Goal: Check status

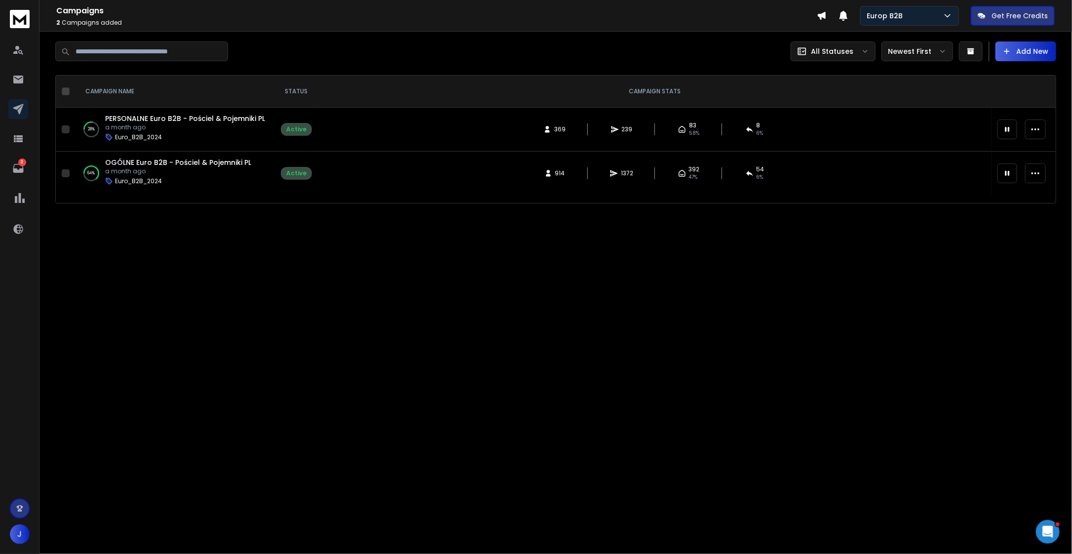
click at [919, 16] on div "Europ B2B" at bounding box center [909, 16] width 86 height 10
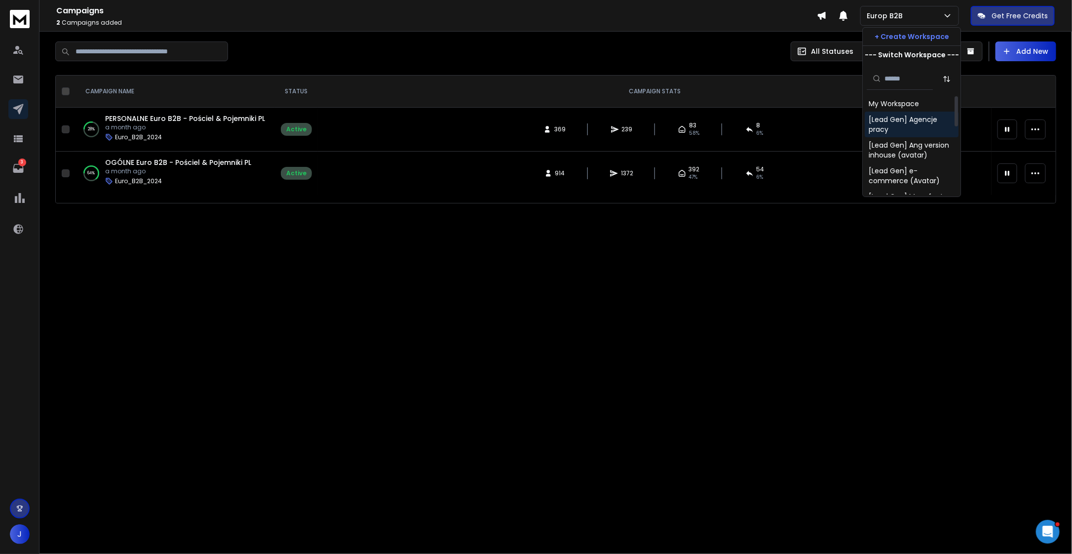
click at [910, 117] on div "[Lead Gen] Agencje pracy" at bounding box center [912, 124] width 86 height 20
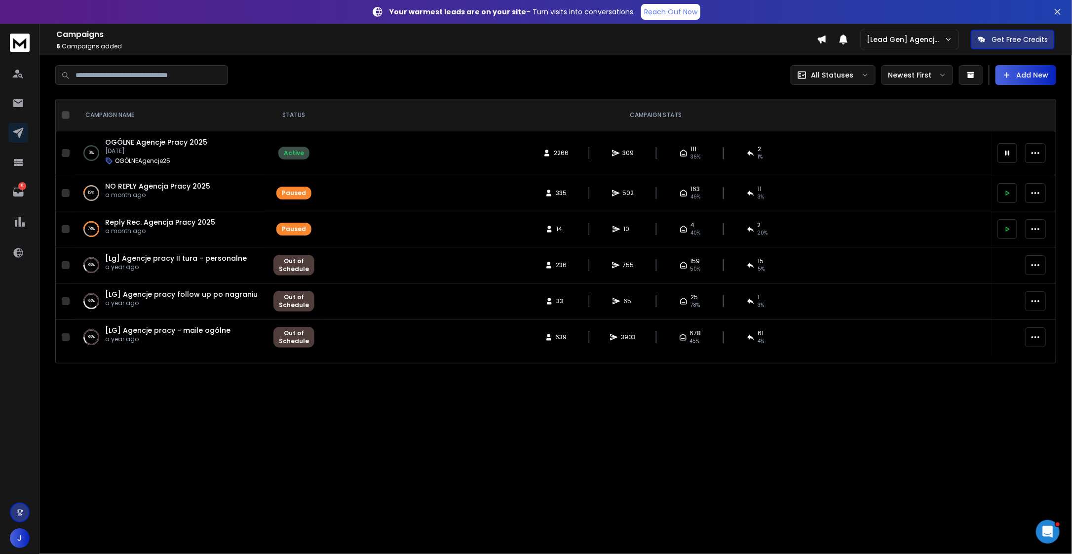
click at [195, 187] on span "NO REPLY Agencja Pracy 2025" at bounding box center [157, 186] width 105 height 10
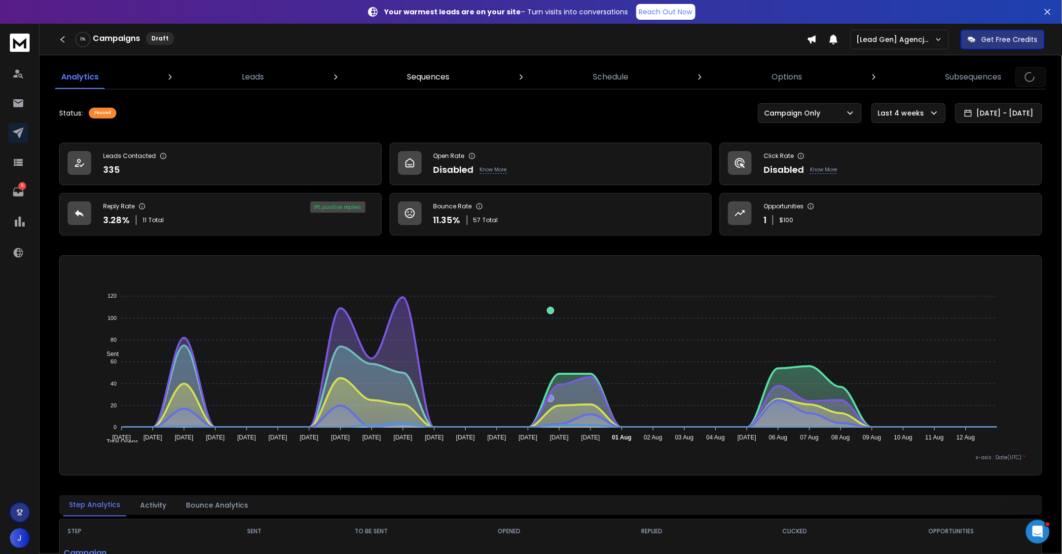
click at [447, 84] on link "Sequences" at bounding box center [429, 77] width 54 height 24
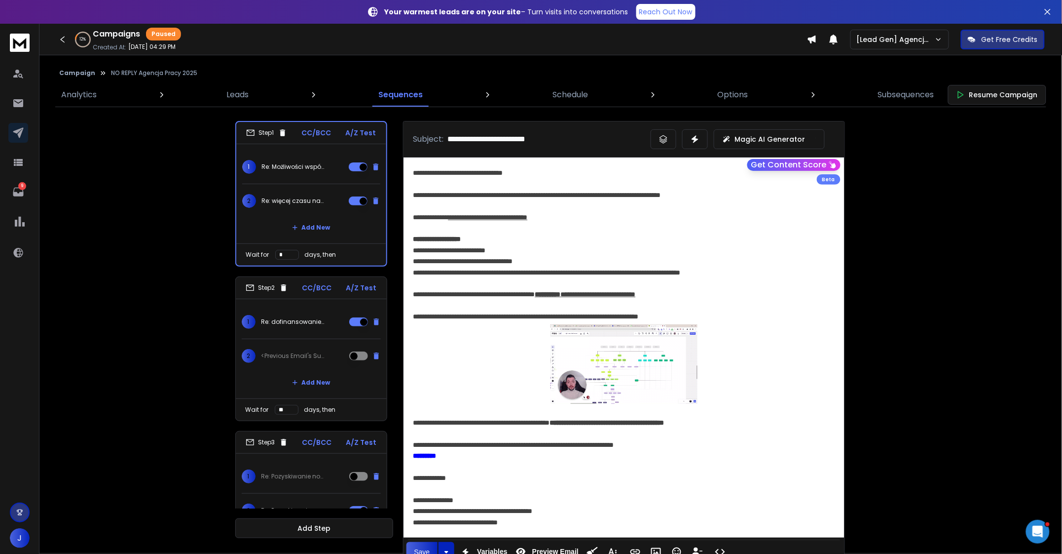
click at [616, 372] on img at bounding box center [624, 363] width 148 height 79
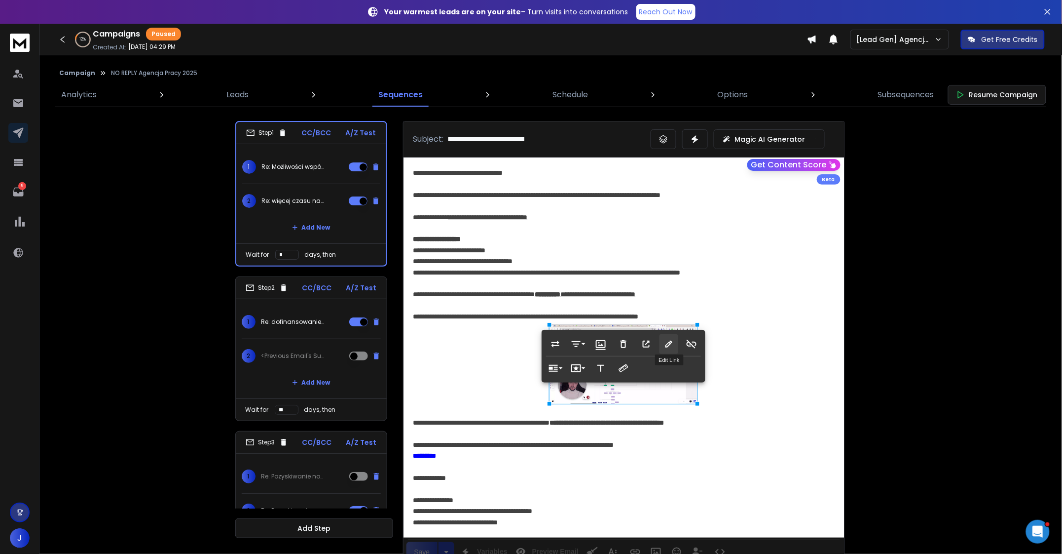
click at [665, 345] on icon "button" at bounding box center [669, 344] width 12 height 12
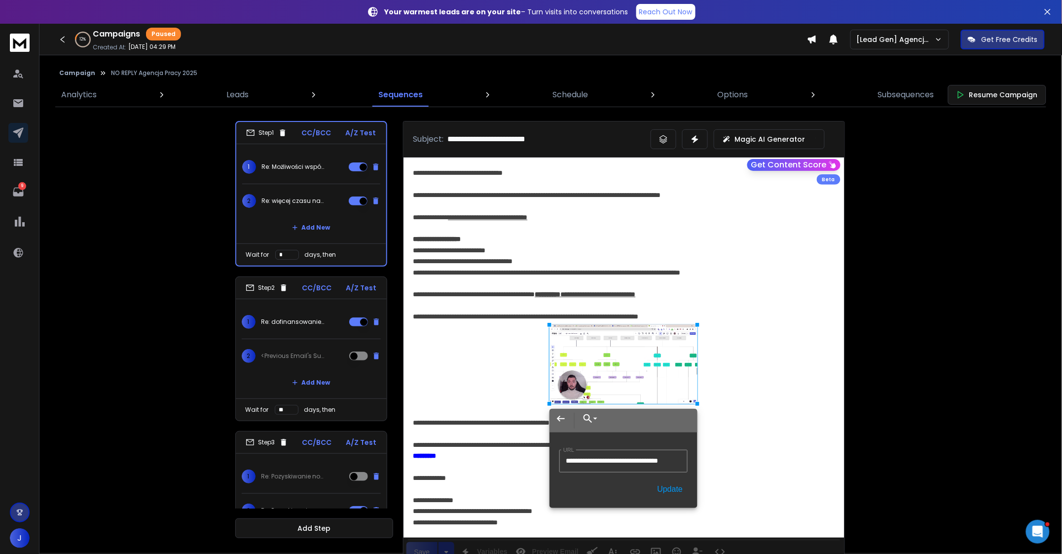
click at [828, 383] on link at bounding box center [623, 363] width 421 height 79
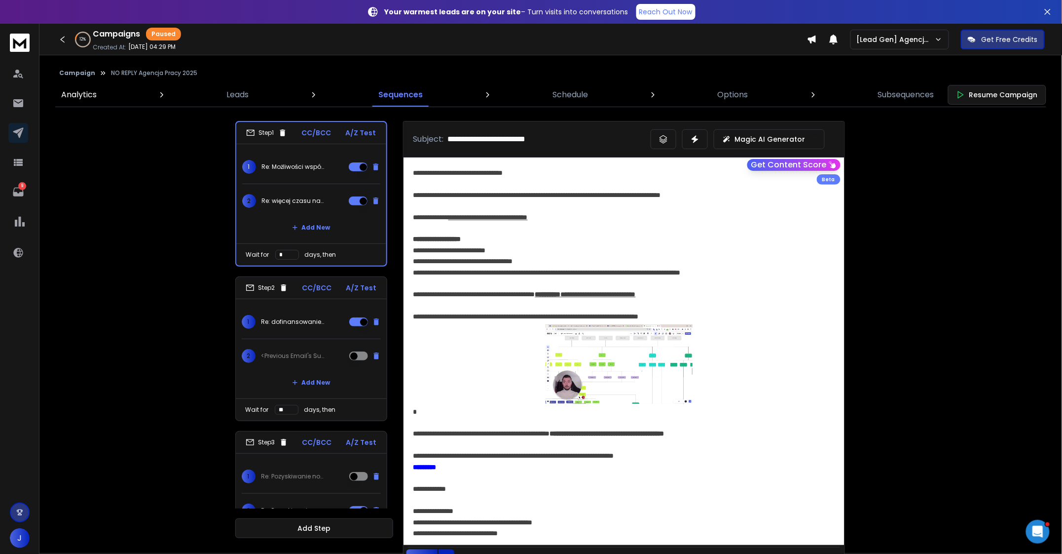
click at [64, 99] on p "Analytics" at bounding box center [79, 95] width 36 height 12
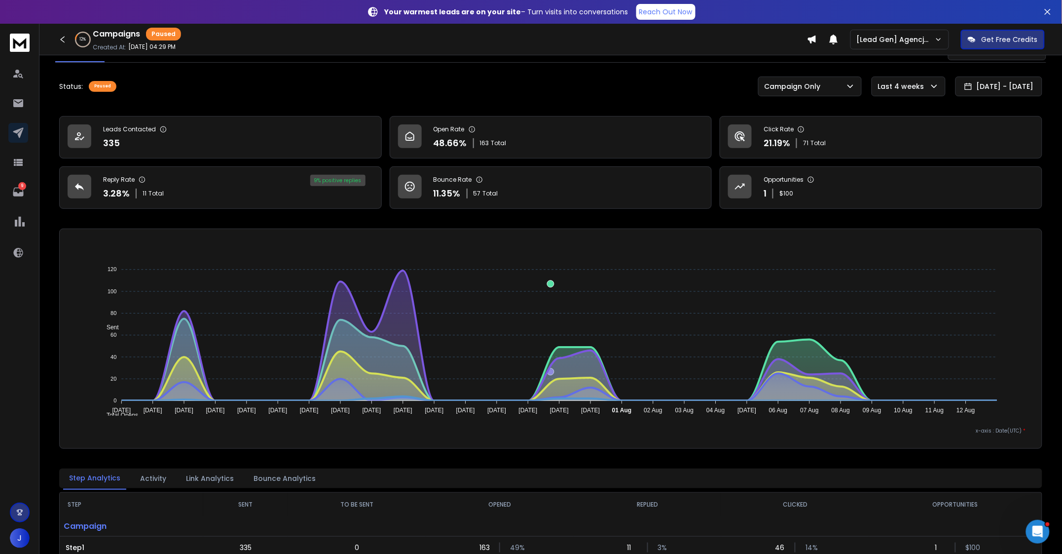
scroll to position [60, 0]
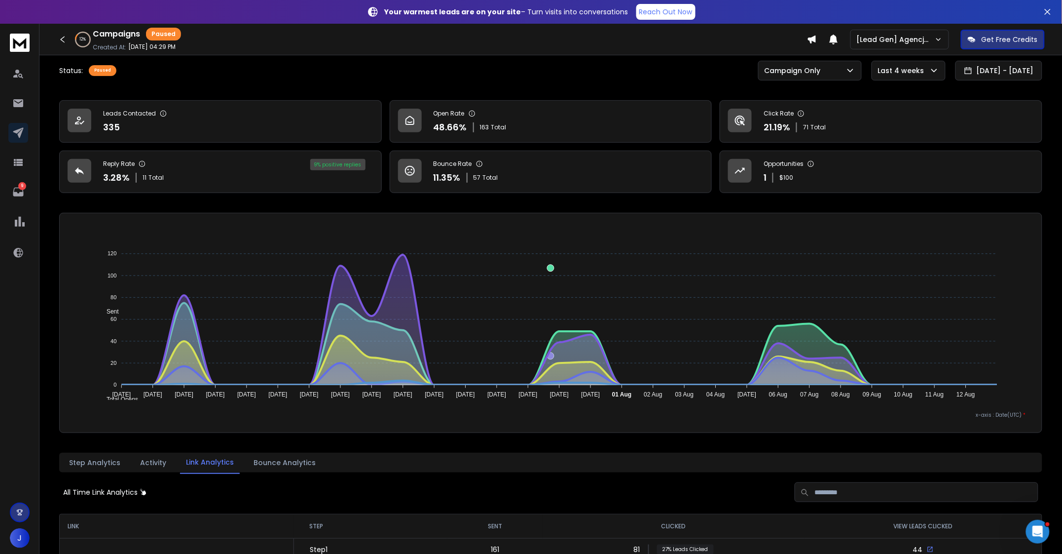
click at [197, 465] on button "Link Analytics" at bounding box center [210, 462] width 60 height 23
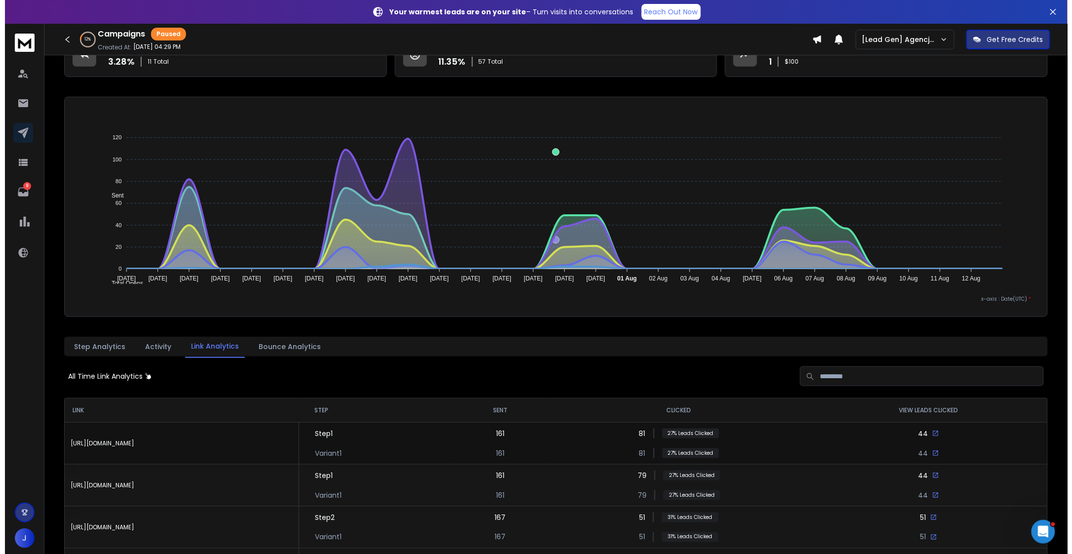
scroll to position [184, 0]
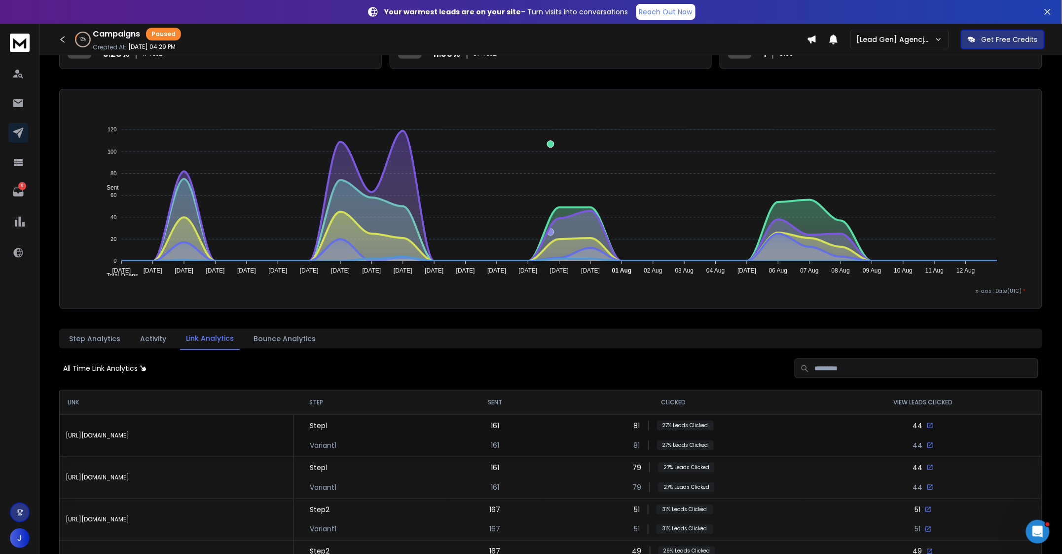
click at [929, 428] on icon at bounding box center [930, 424] width 5 height 5
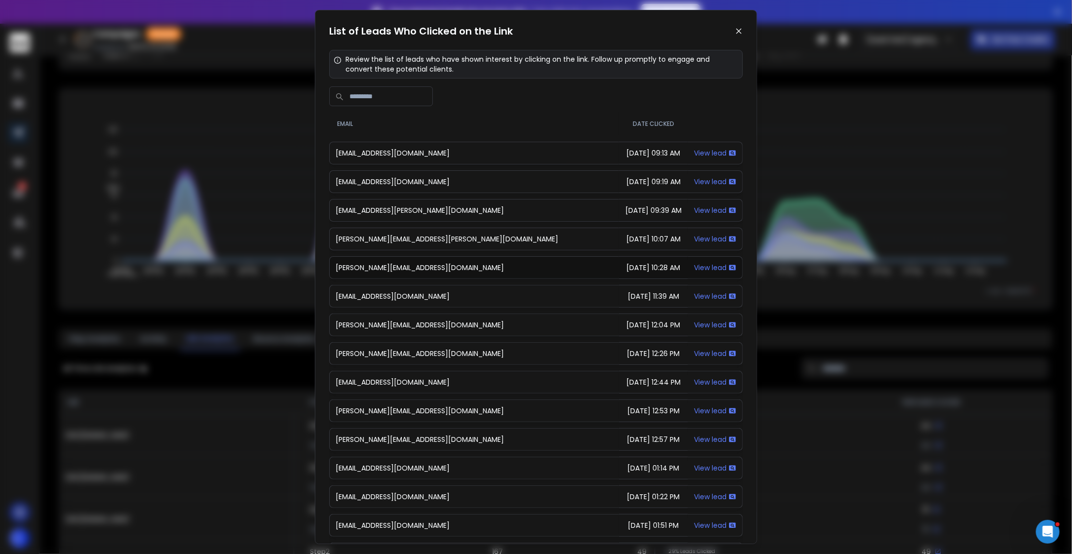
drag, startPoint x: 565, startPoint y: 271, endPoint x: 655, endPoint y: 273, distance: 89.8
click at [655, 273] on td "Jul 18, 2025, 10:28 AM" at bounding box center [653, 267] width 69 height 23
click at [700, 267] on div "View lead" at bounding box center [715, 267] width 42 height 10
